Goal: Navigation & Orientation: Find specific page/section

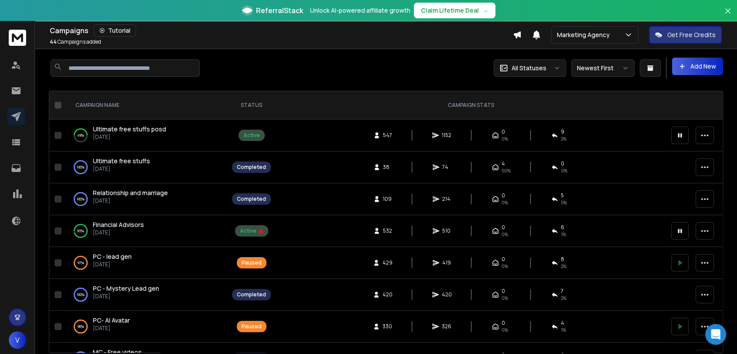
click at [389, 72] on div "Campaigns 44 Campaigns Added All Statuses Newest First Add New" at bounding box center [554, 68] width 337 height 21
click at [312, 71] on div at bounding box center [217, 68] width 337 height 21
click at [337, 71] on div at bounding box center [217, 68] width 337 height 21
click at [349, 67] on div at bounding box center [217, 68] width 337 height 21
click at [322, 60] on div at bounding box center [217, 68] width 337 height 21
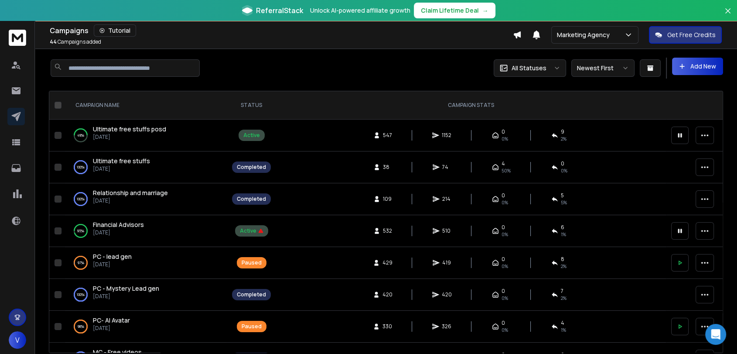
click at [367, 78] on div at bounding box center [217, 68] width 337 height 21
click at [265, 70] on div at bounding box center [217, 68] width 337 height 21
click at [311, 65] on div at bounding box center [217, 68] width 337 height 21
